Goal: Find specific page/section

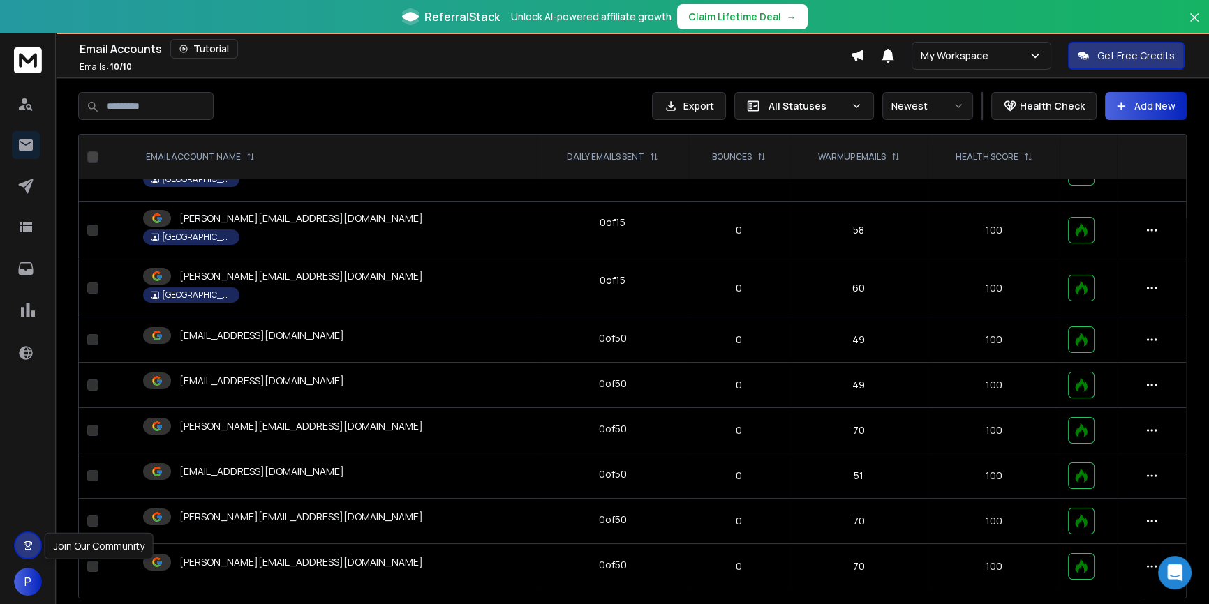
scroll to position [8, 0]
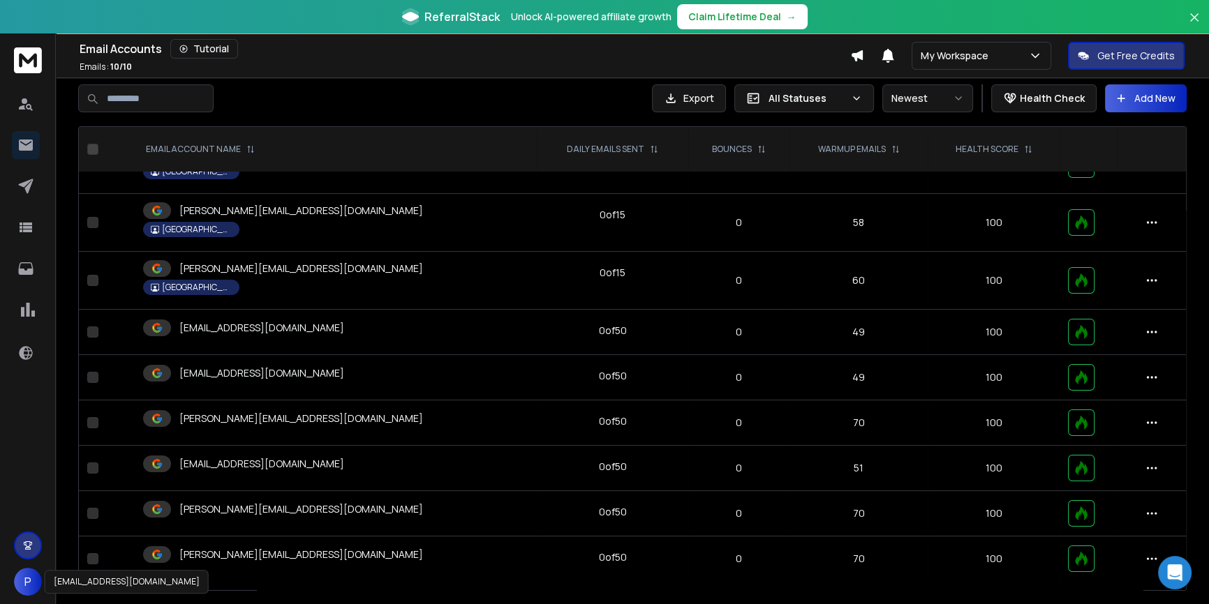
click at [30, 580] on span "P" at bounding box center [28, 582] width 28 height 28
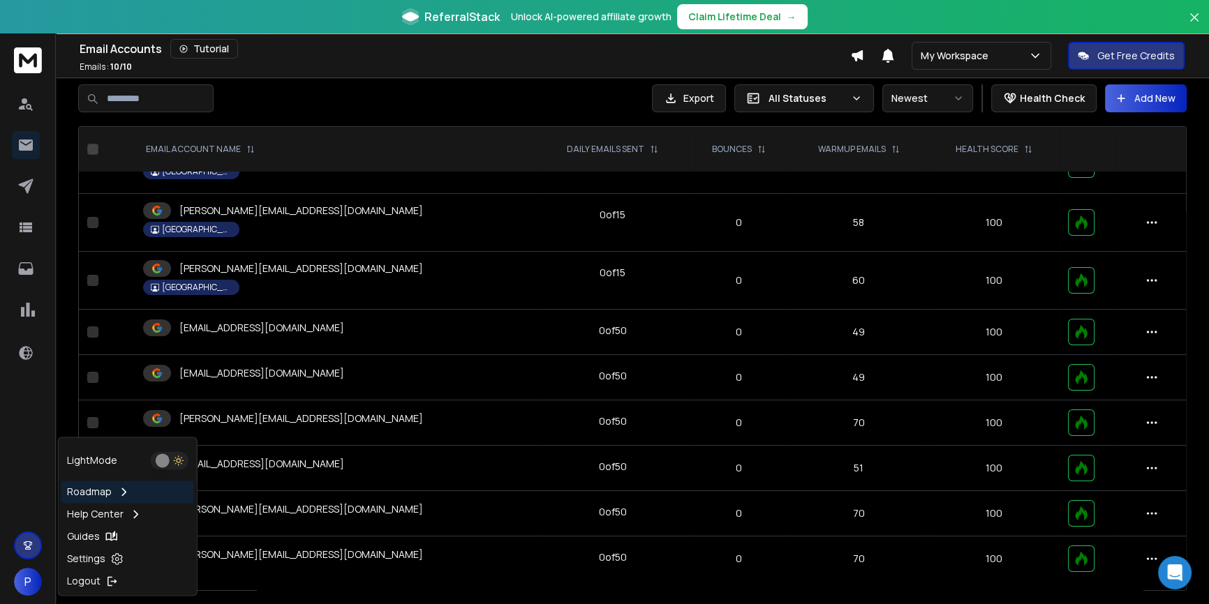
click at [24, 391] on div "P" at bounding box center [28, 321] width 56 height 576
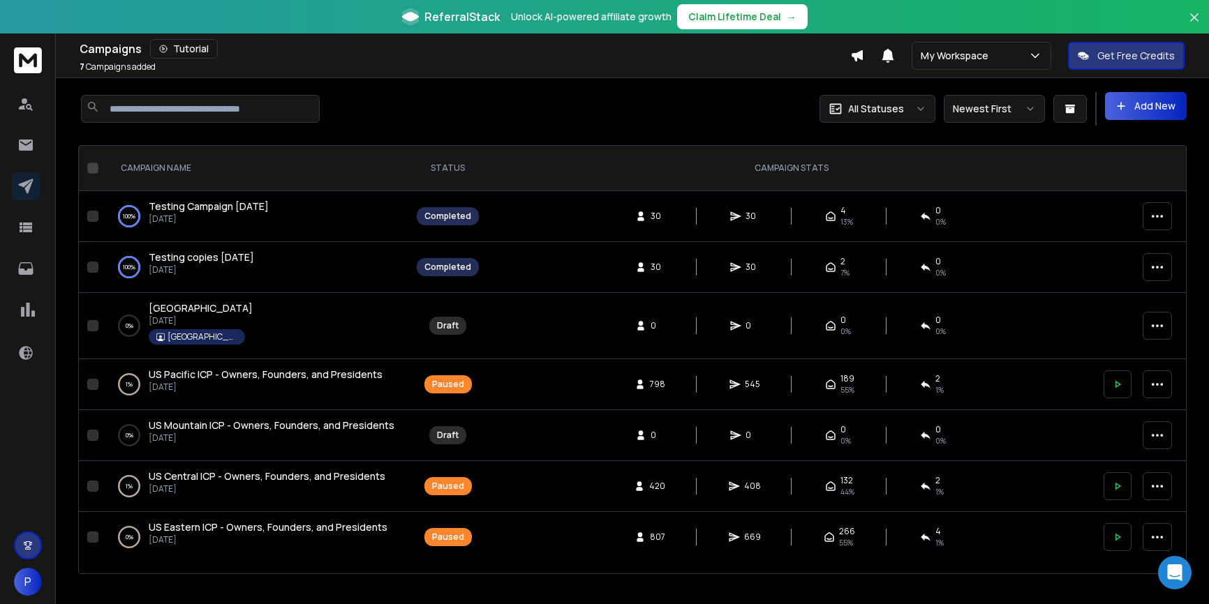
scroll to position [105, 0]
